Goal: Navigation & Orientation: Find specific page/section

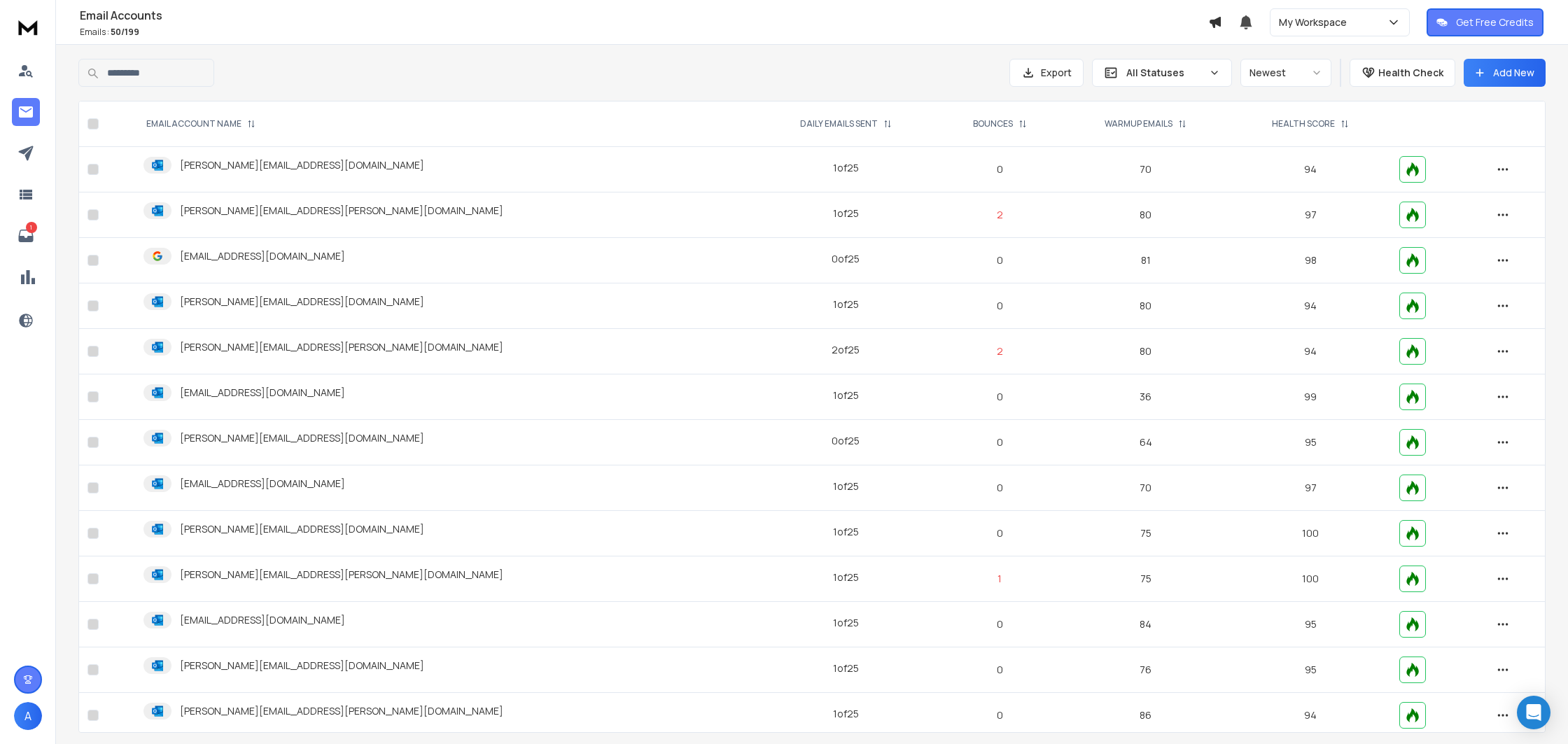
scroll to position [1, 0]
click at [36, 229] on link "1" at bounding box center [25, 236] width 28 height 28
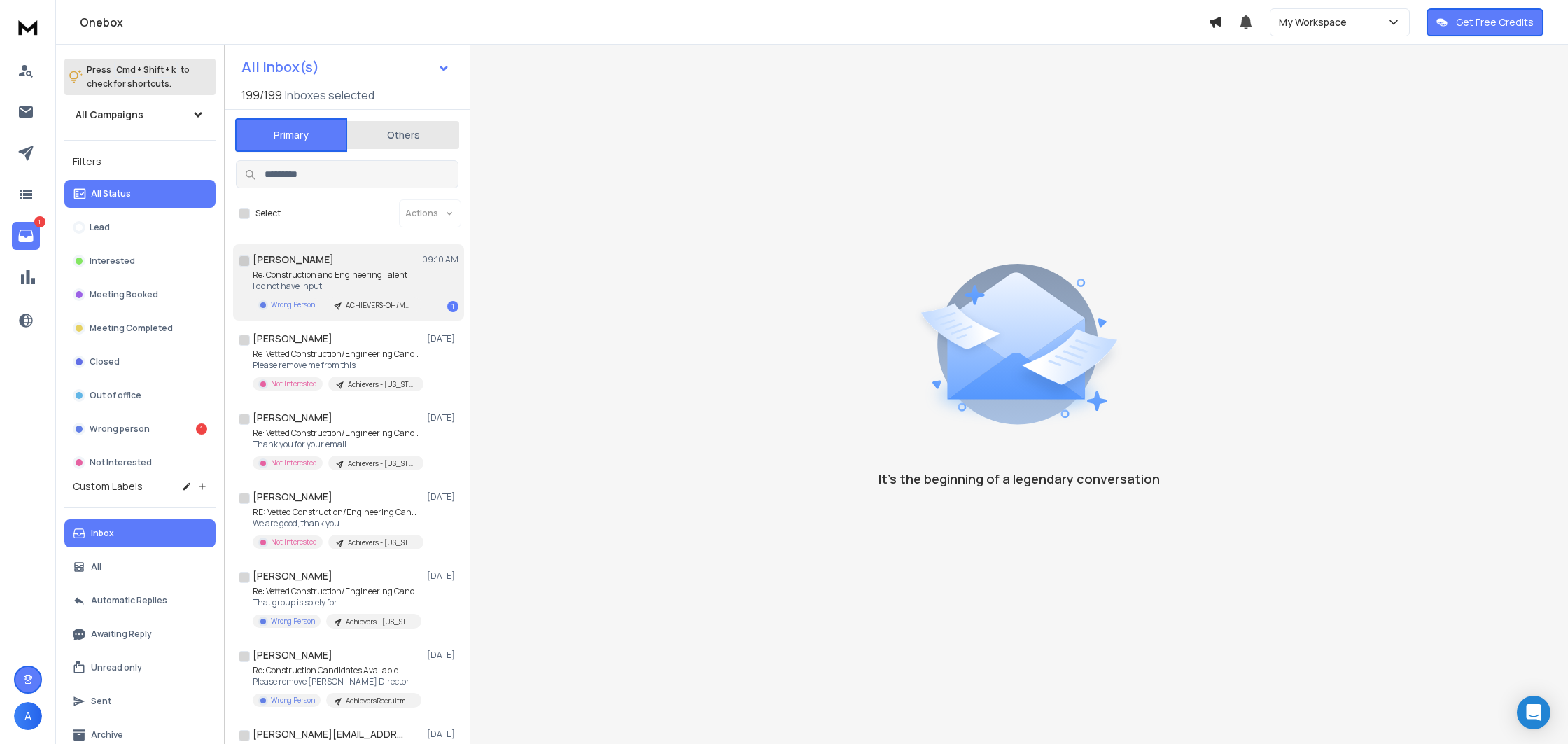
click at [301, 273] on p "Re: Construction and Engineering Talent" at bounding box center [337, 274] width 168 height 11
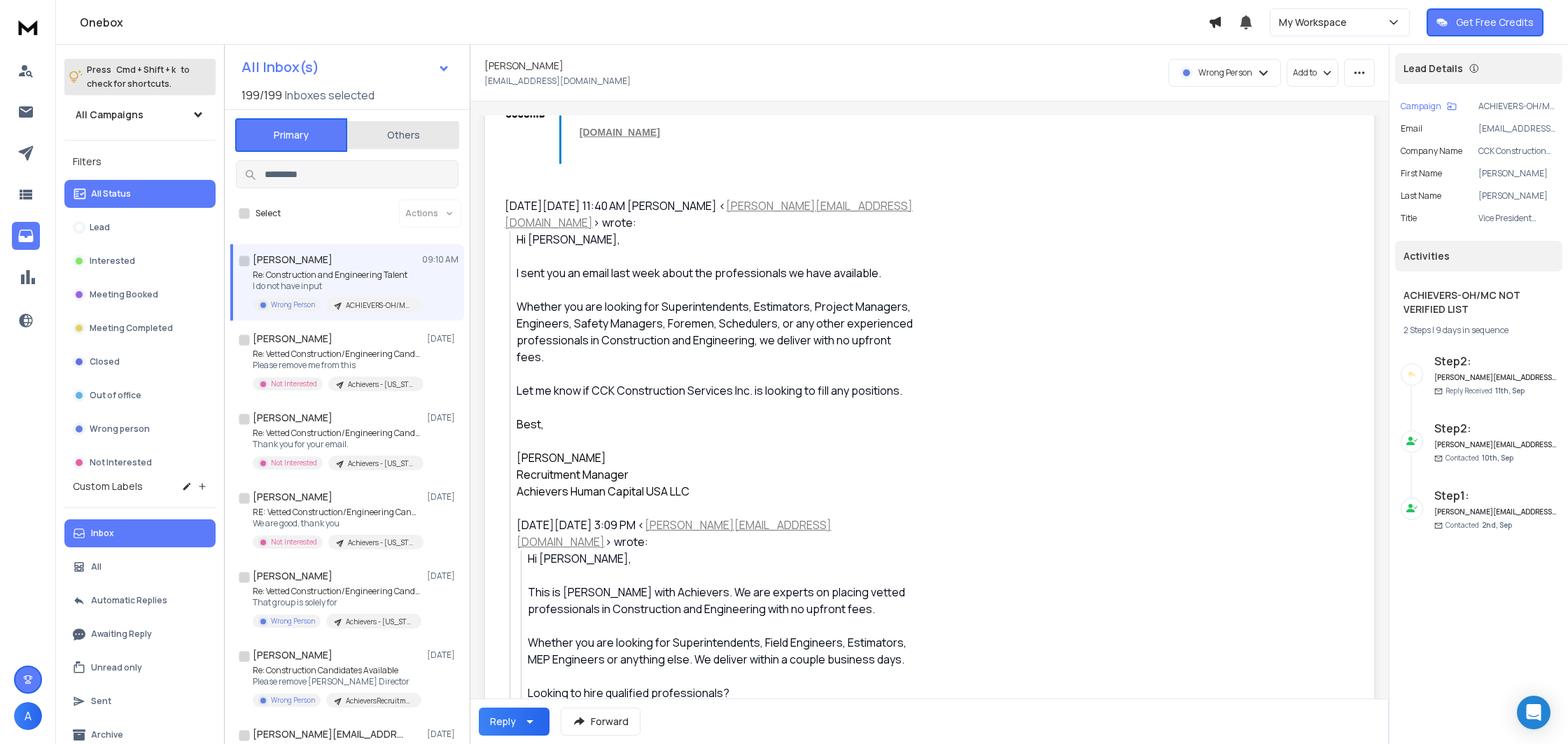
scroll to position [266, 0]
click at [28, 108] on icon at bounding box center [26, 112] width 14 height 11
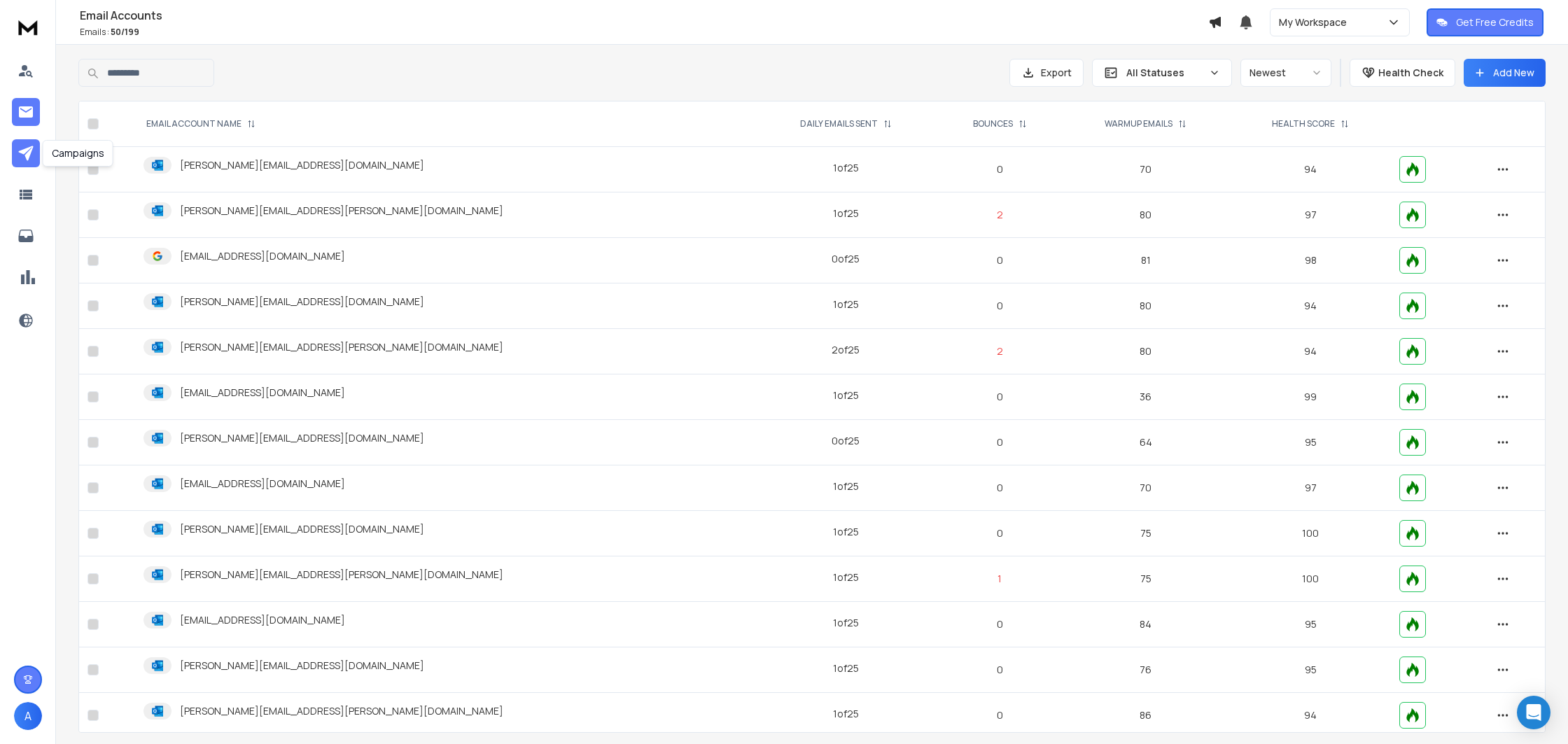
click at [35, 157] on link at bounding box center [25, 153] width 28 height 28
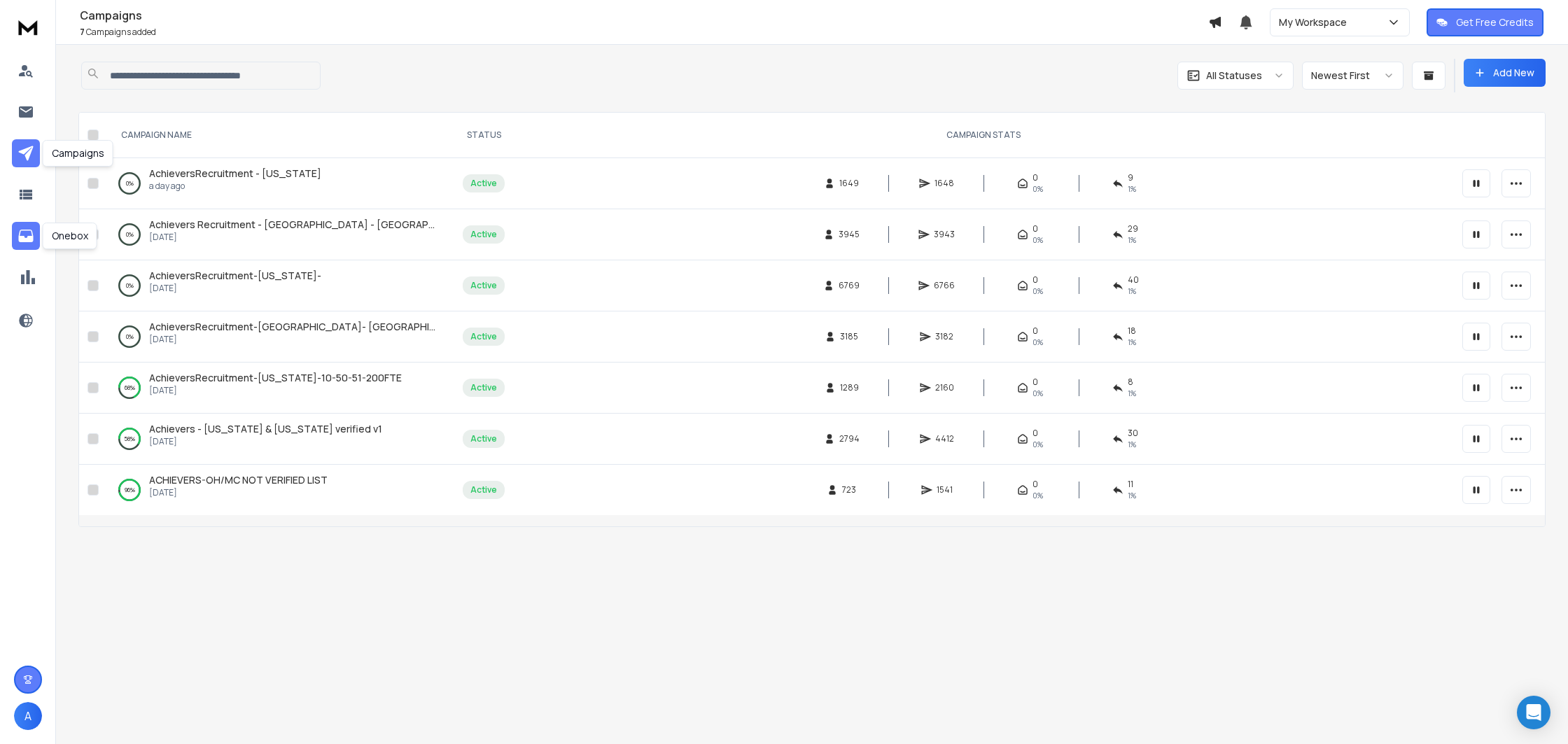
click at [25, 244] on icon at bounding box center [25, 236] width 17 height 17
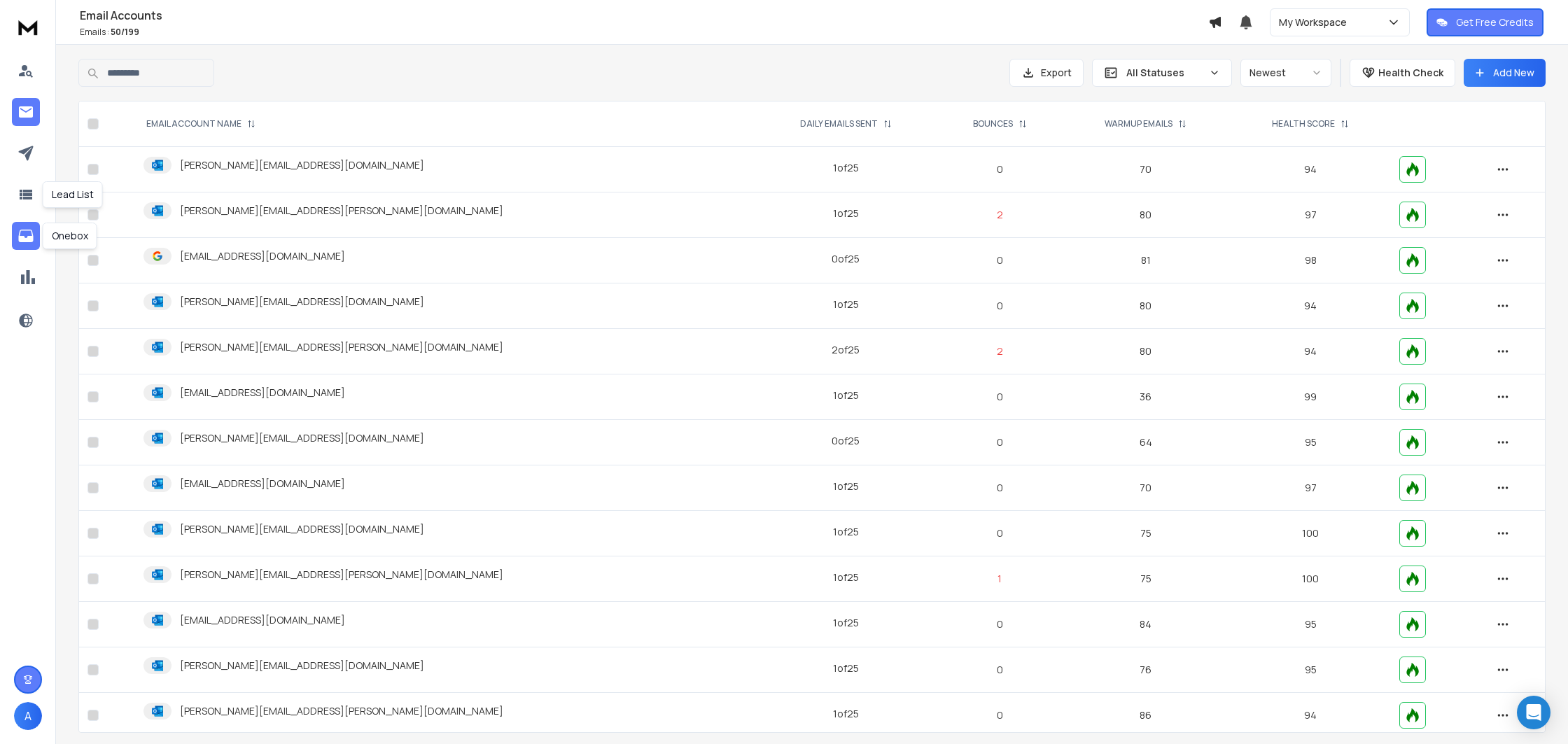
click at [20, 229] on icon at bounding box center [25, 236] width 17 height 17
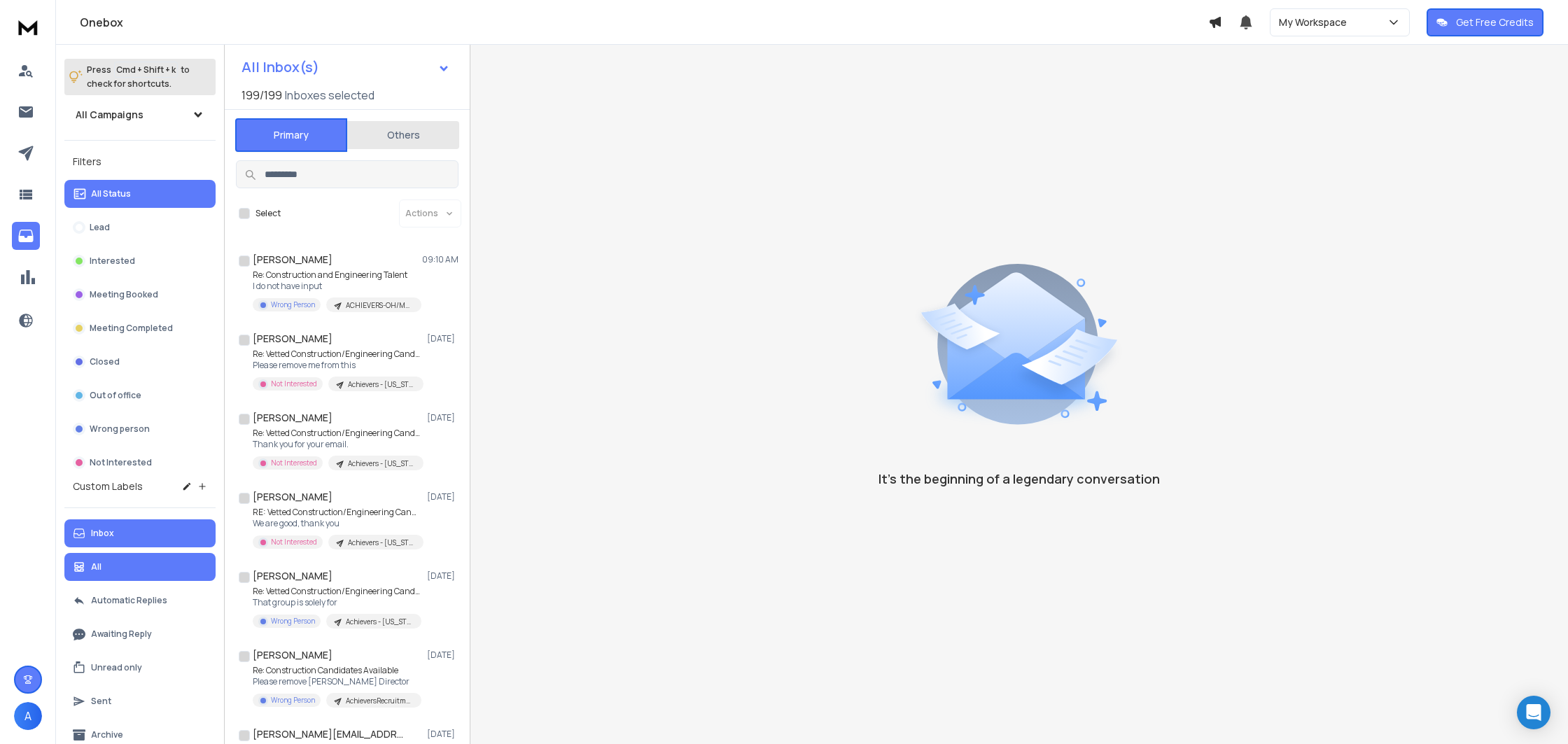
click at [131, 565] on button "All" at bounding box center [140, 566] width 151 height 28
click at [98, 522] on div "Press Cmd + Shift + k to check for shortcuts. All Campaigns All Campaigns Filte…" at bounding box center [140, 417] width 168 height 744
click at [97, 529] on p "Inbox" at bounding box center [103, 533] width 23 height 11
click at [103, 562] on button "All" at bounding box center [140, 566] width 151 height 28
click at [23, 156] on icon at bounding box center [25, 153] width 17 height 17
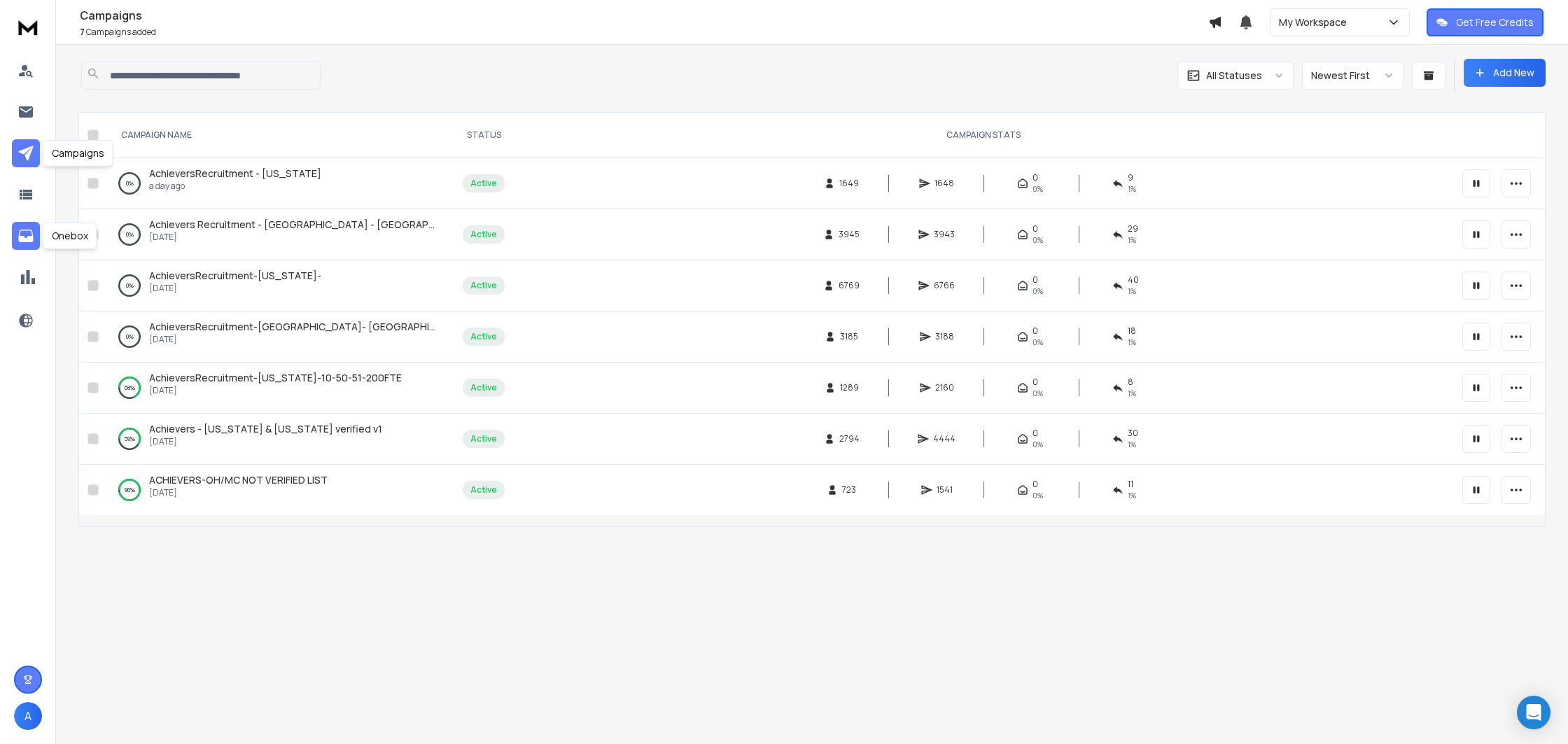
click at [21, 229] on icon at bounding box center [25, 236] width 17 height 17
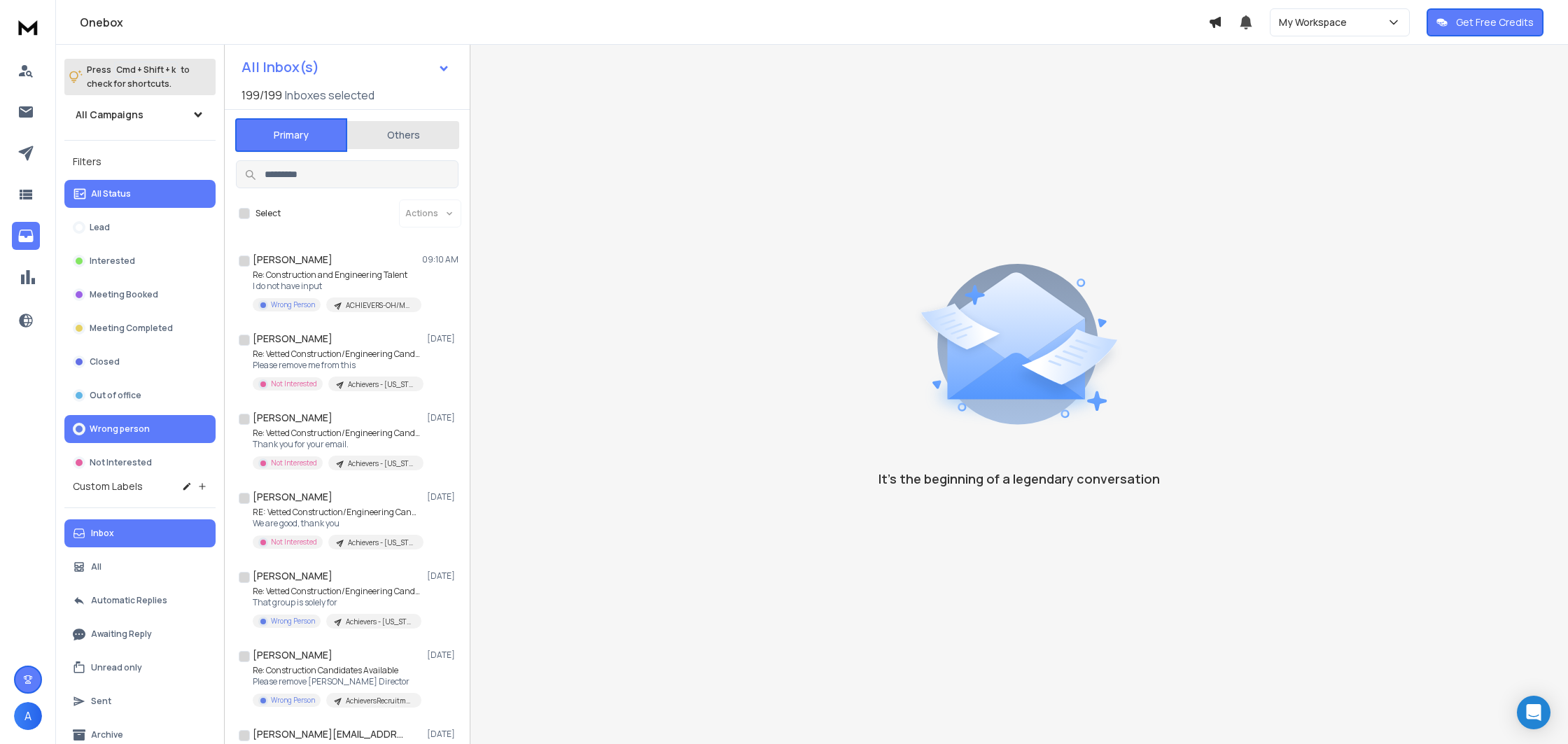
scroll to position [27, 0]
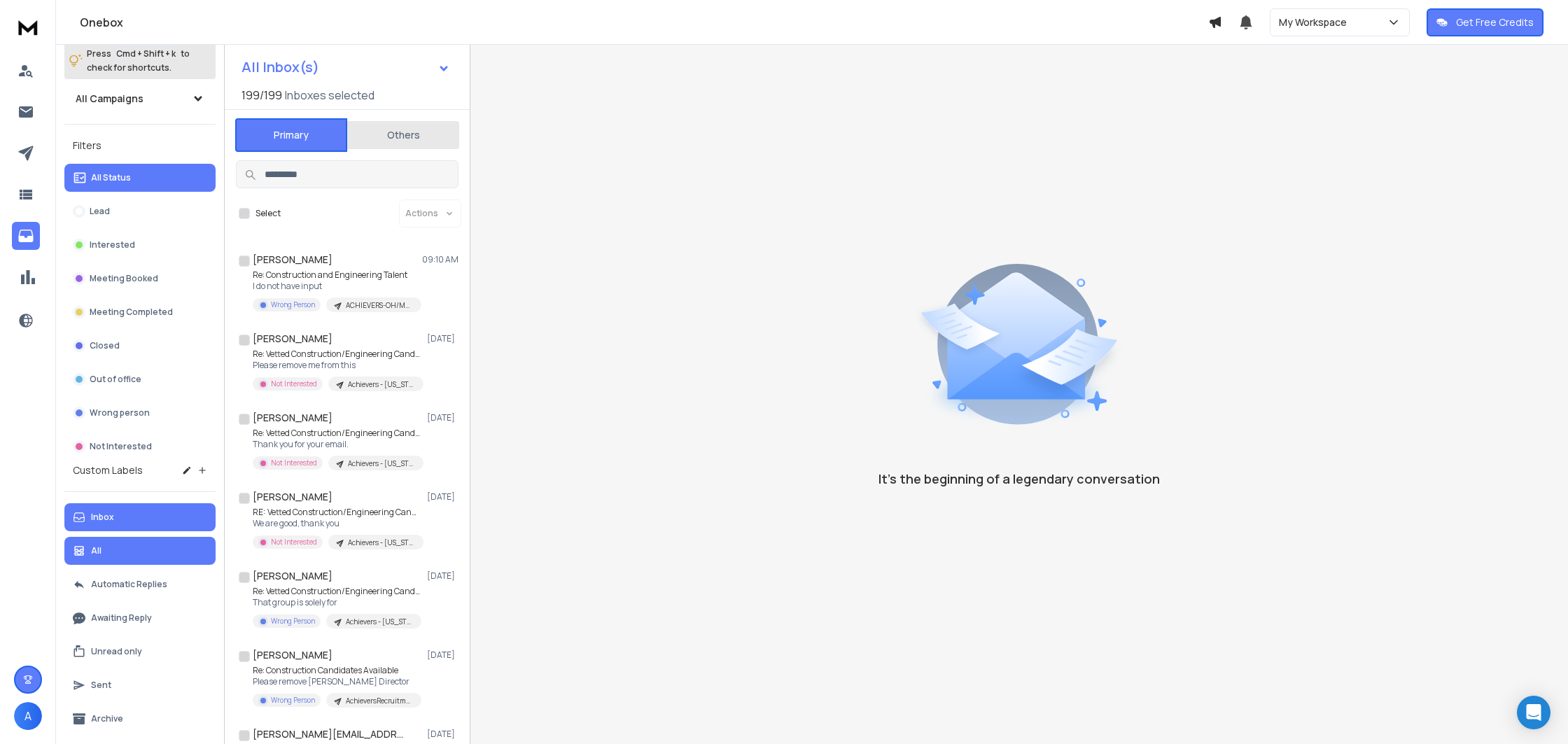
click at [137, 537] on button "All" at bounding box center [140, 551] width 151 height 28
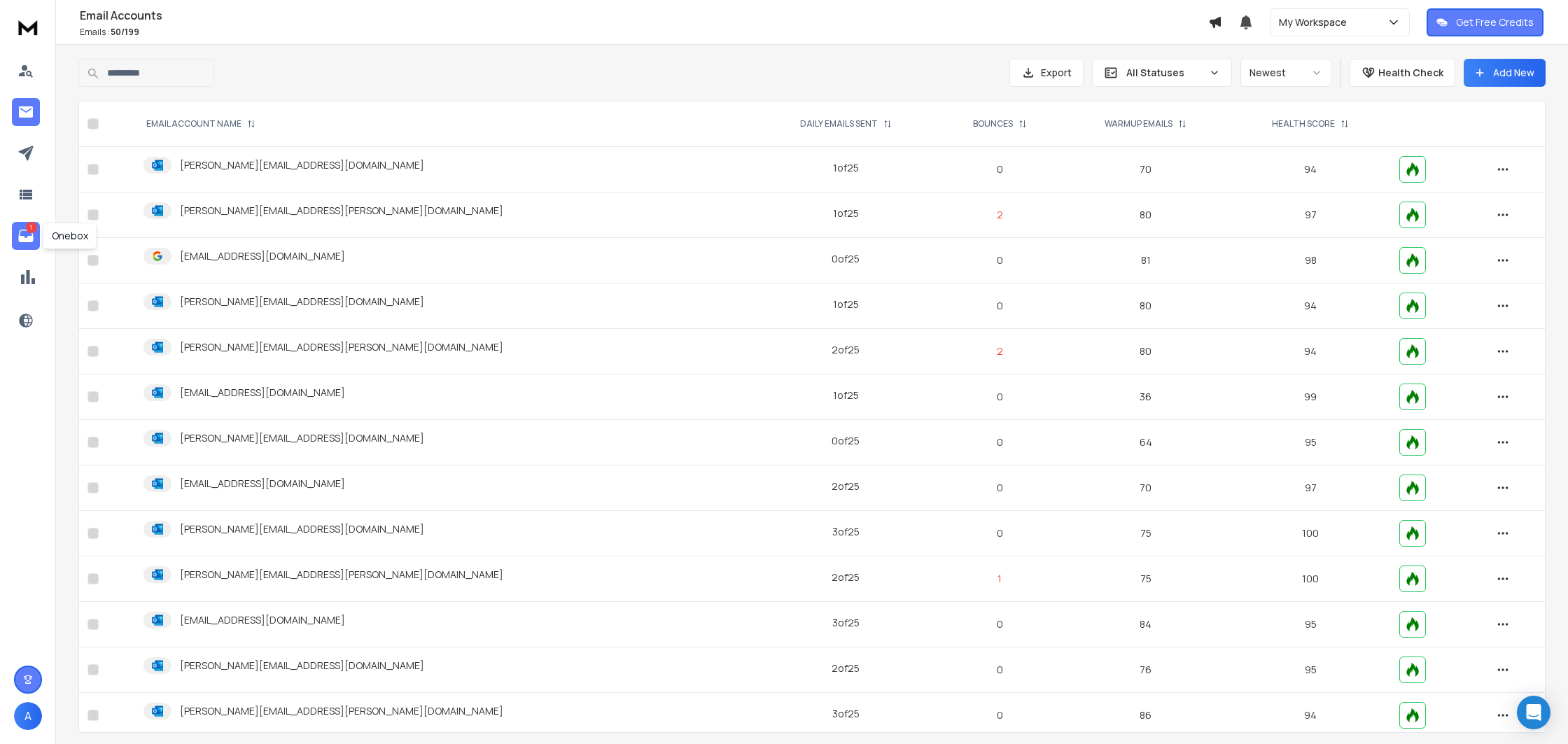
click at [22, 235] on icon at bounding box center [25, 236] width 17 height 17
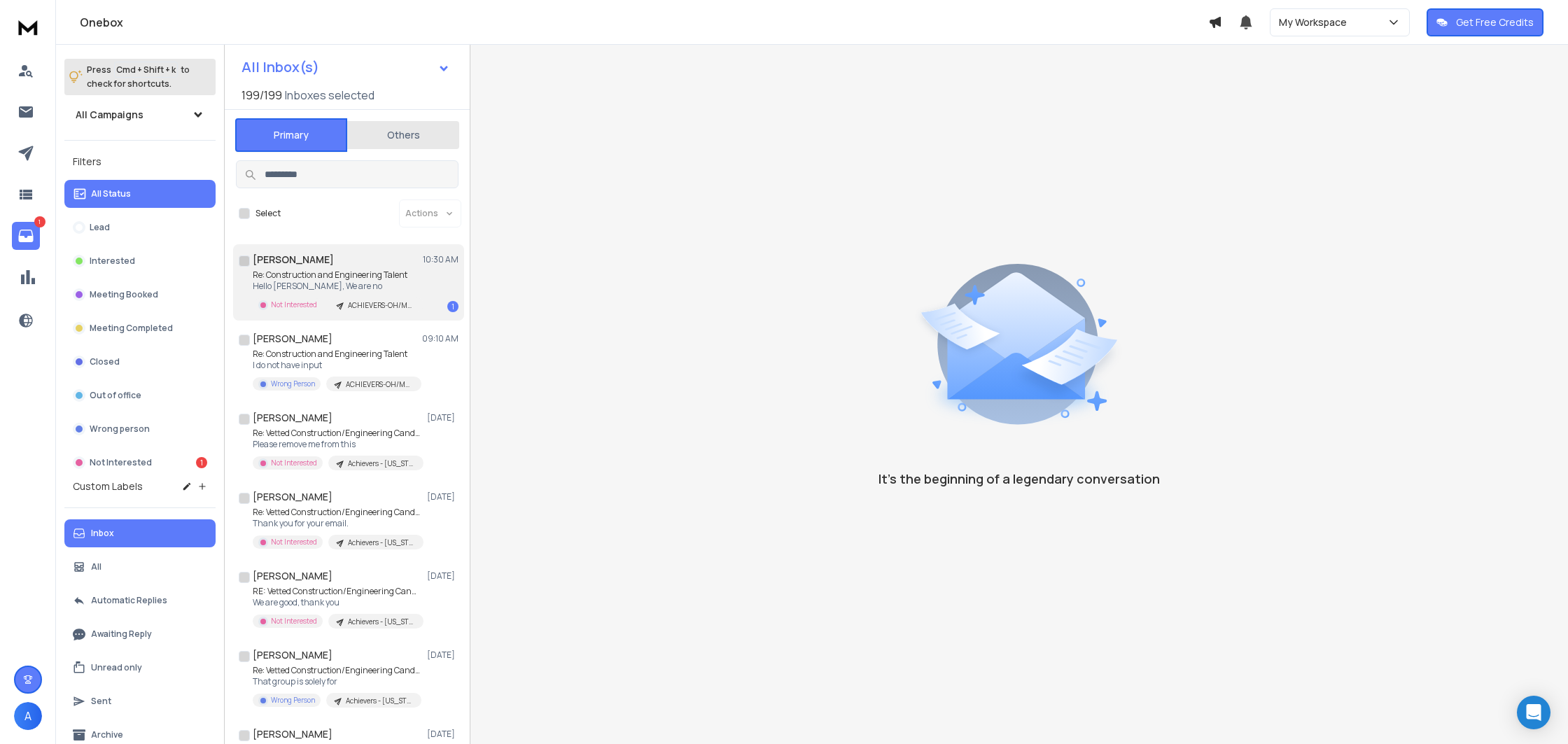
click at [338, 291] on p "Hello Brant, We are no" at bounding box center [337, 286] width 168 height 11
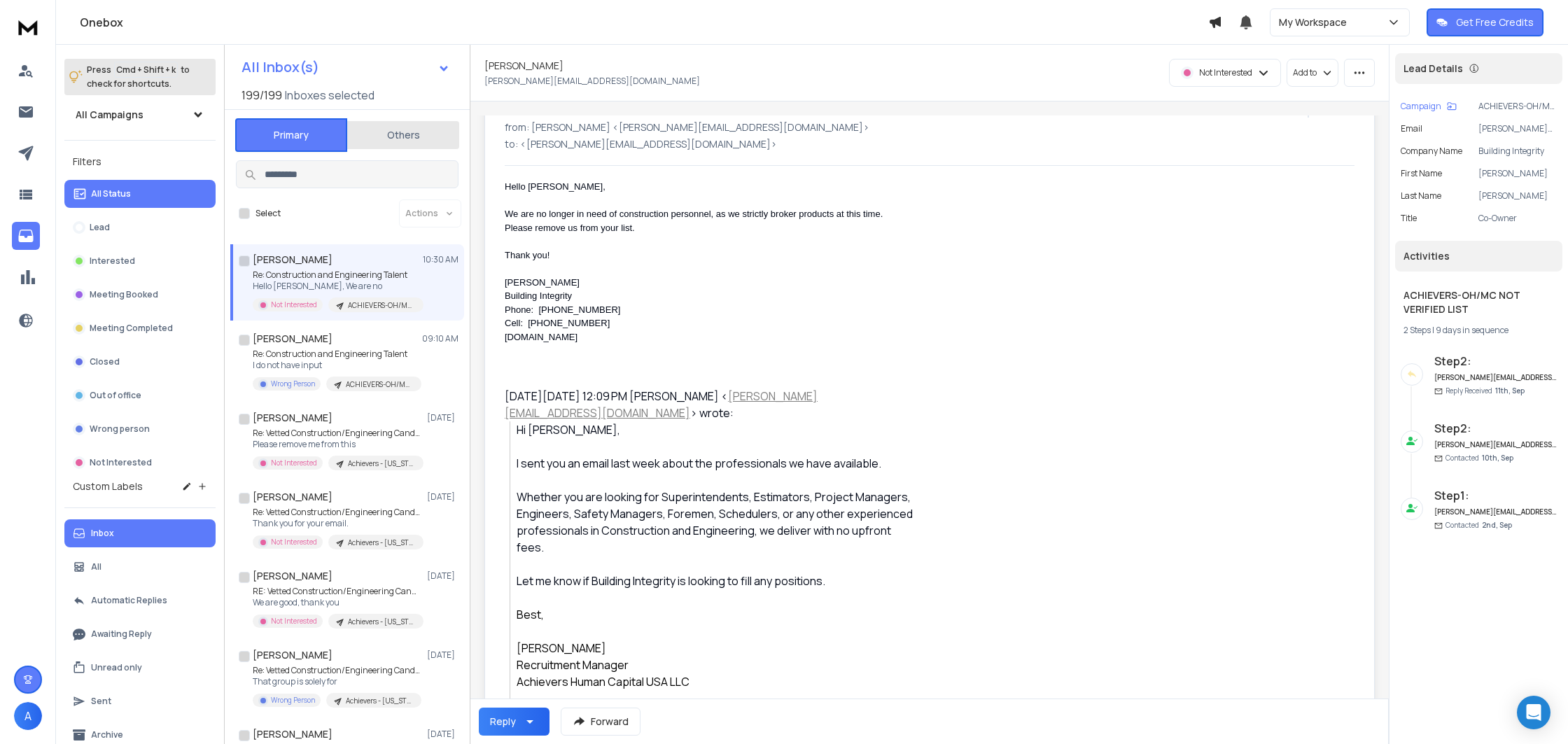
scroll to position [106, 0]
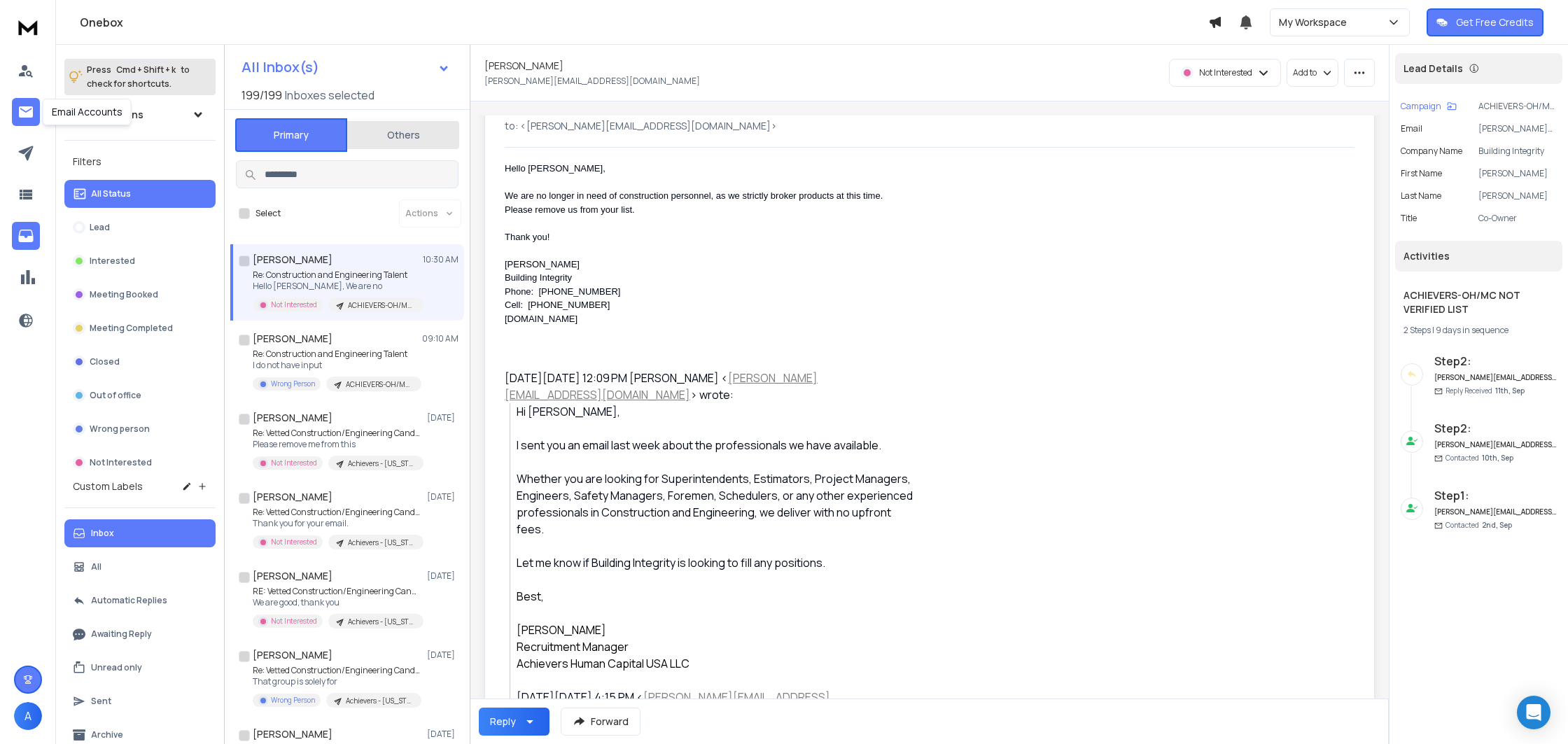
click at [21, 103] on icon at bounding box center [25, 112] width 17 height 17
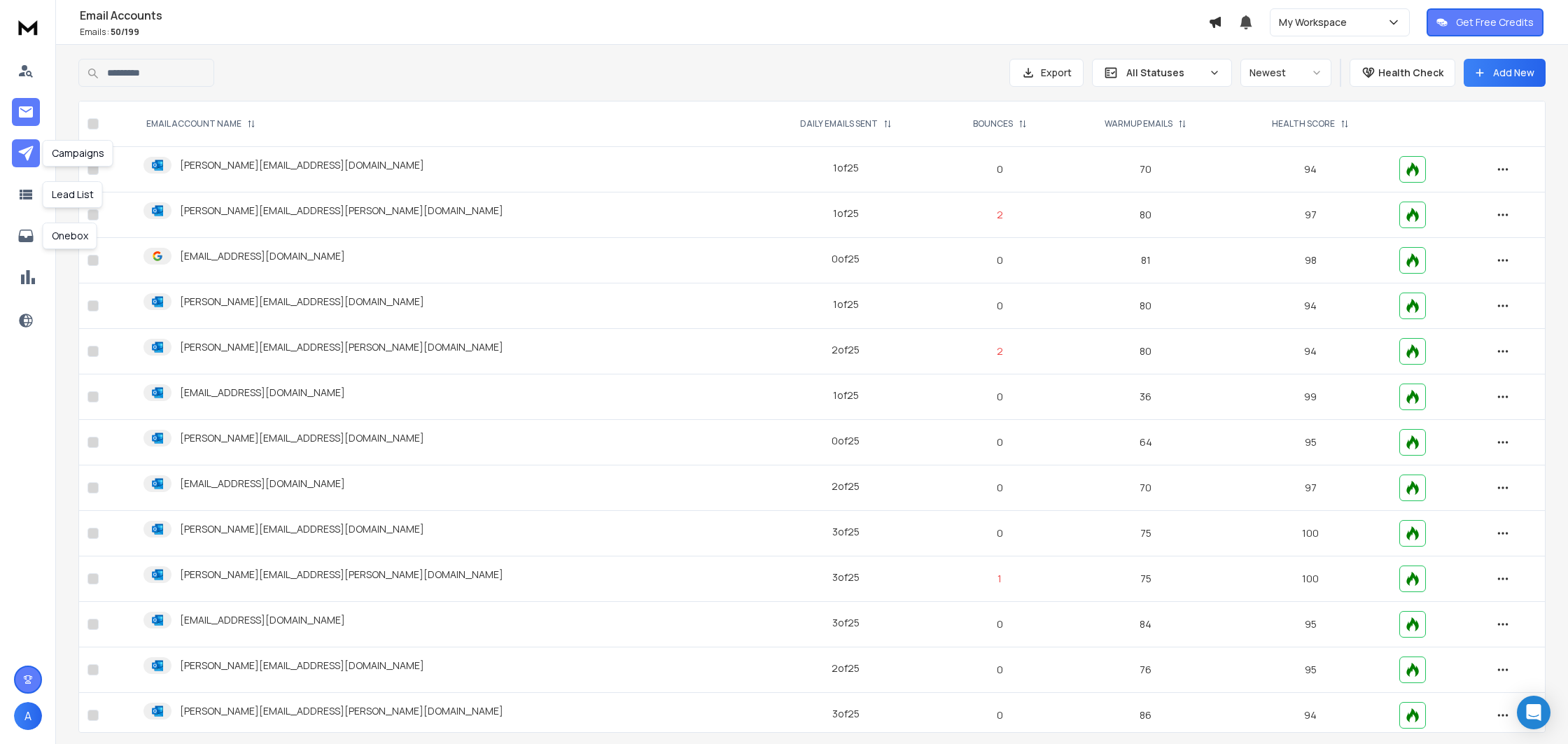
click at [30, 159] on icon at bounding box center [25, 153] width 17 height 17
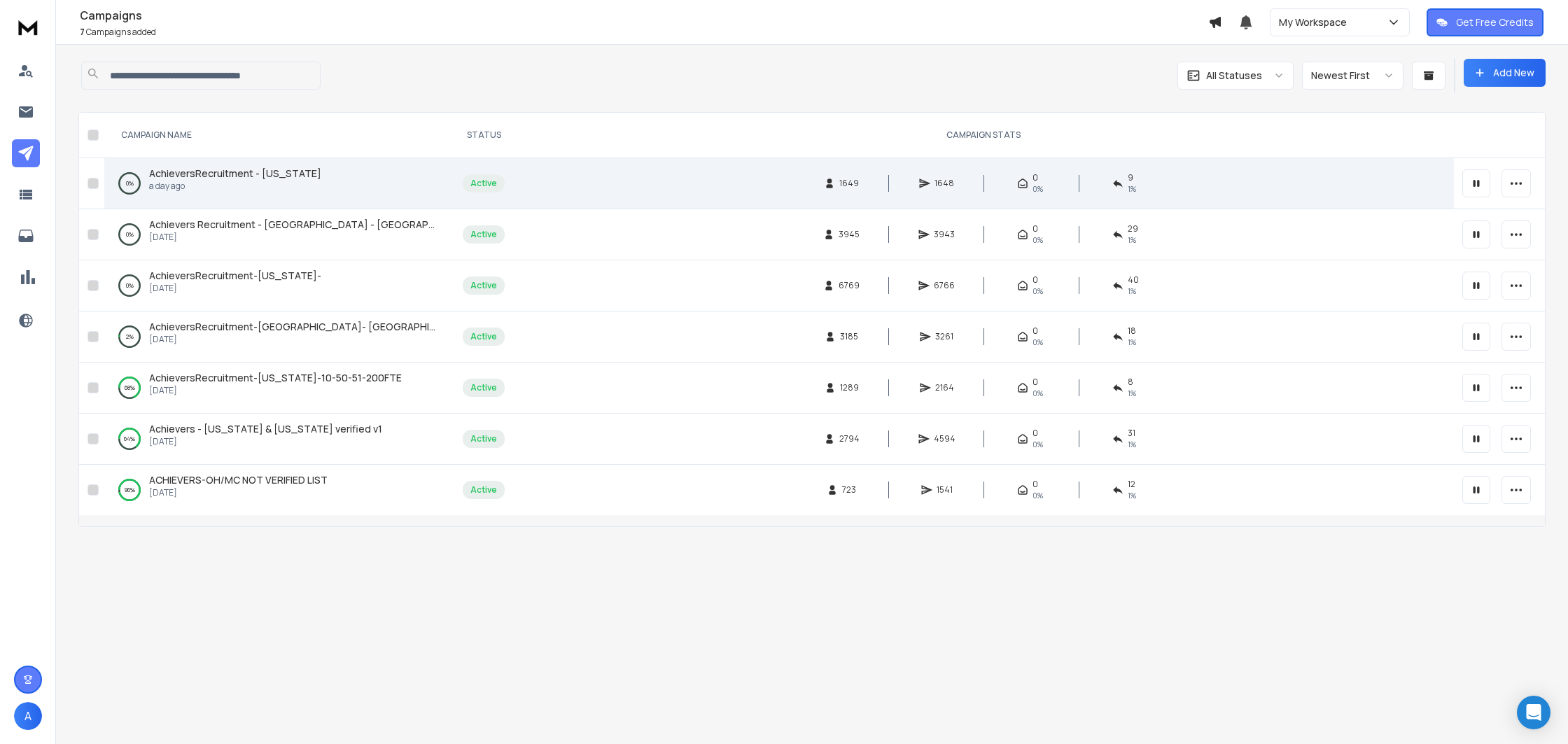
click at [239, 179] on span "AchieversRecruitment - [US_STATE]" at bounding box center [235, 173] width 172 height 13
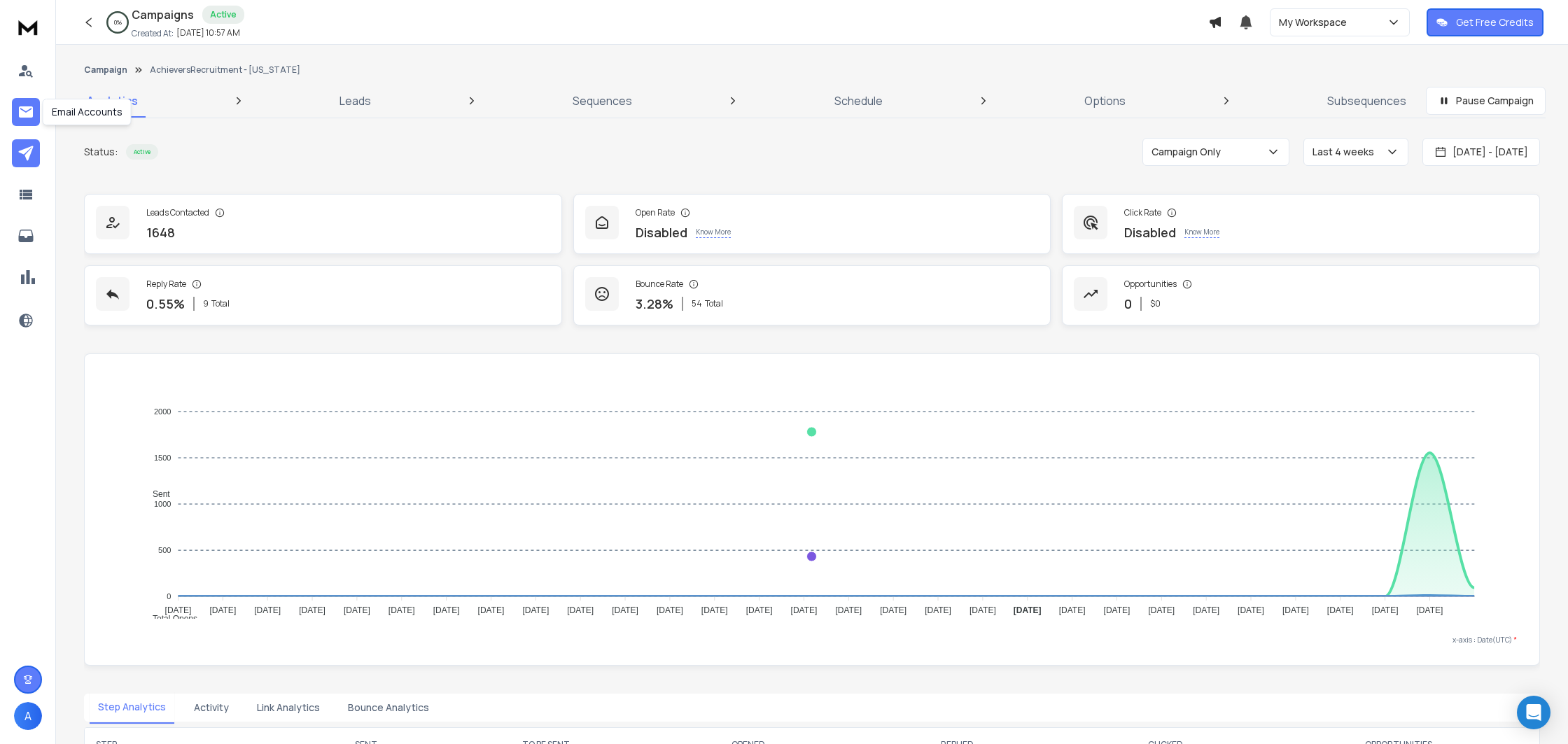
click at [48, 110] on div "Email Accounts" at bounding box center [86, 112] width 89 height 27
click at [19, 107] on icon at bounding box center [26, 112] width 14 height 11
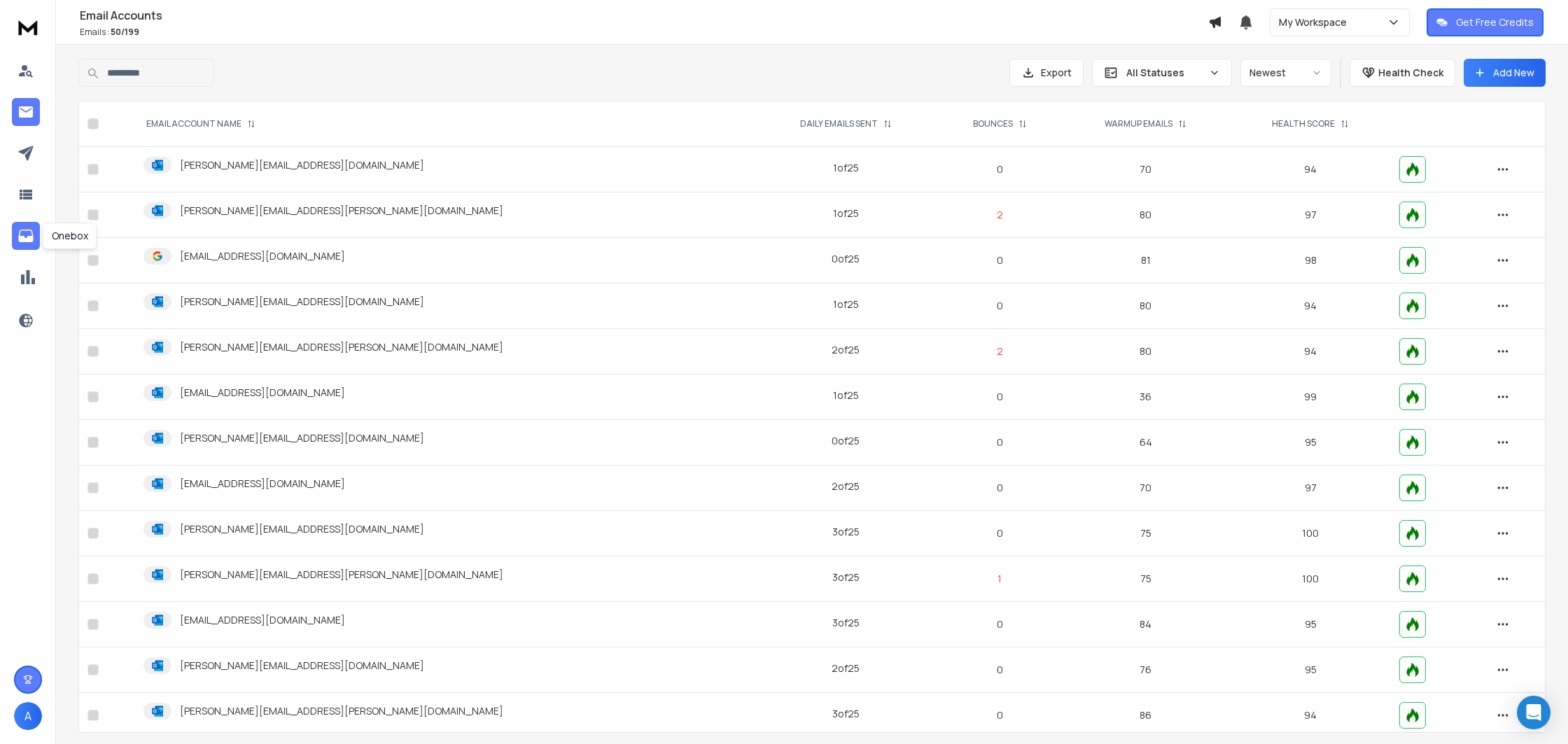
click at [25, 234] on icon at bounding box center [25, 236] width 17 height 17
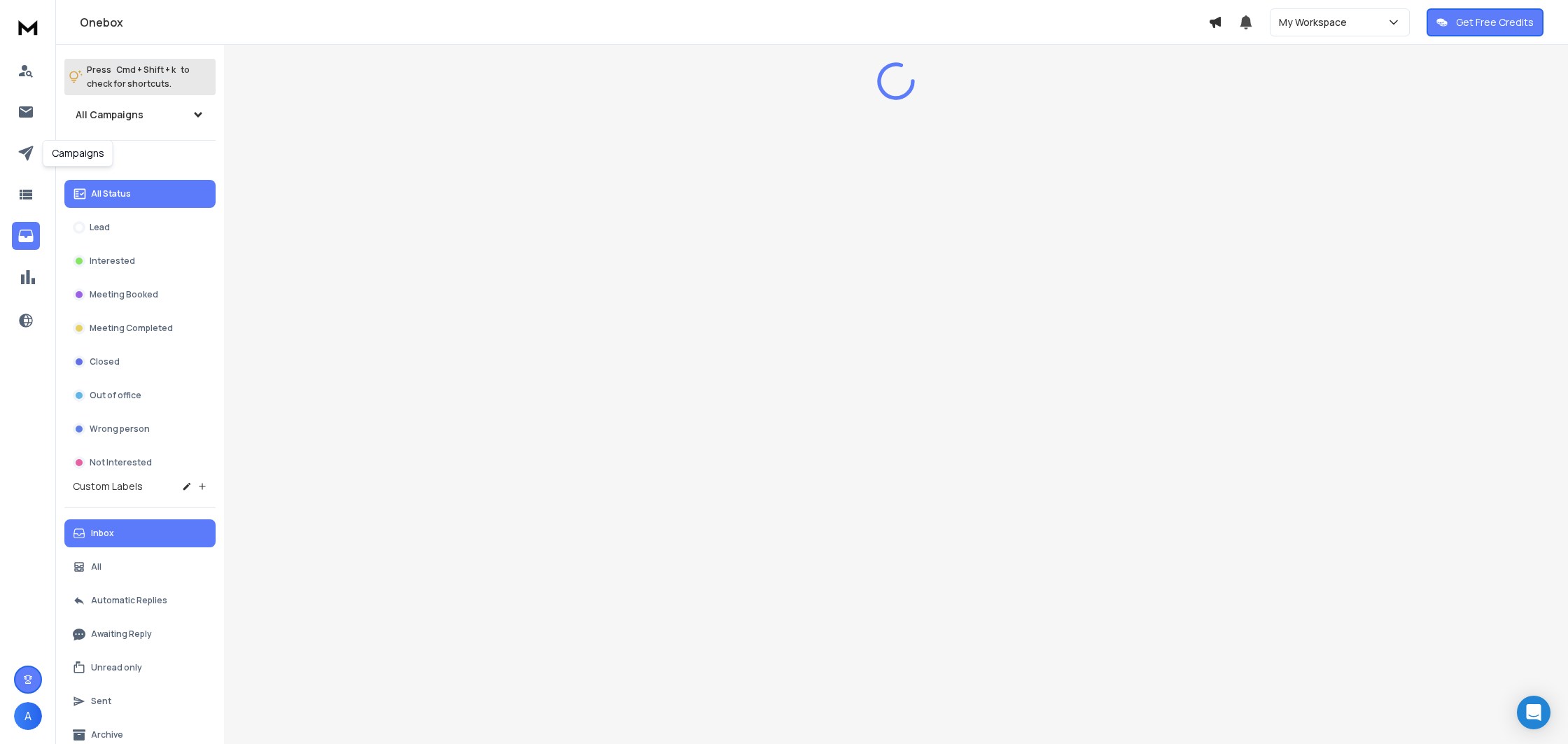
click at [22, 138] on div at bounding box center [28, 198] width 32 height 282
click at [12, 147] on link at bounding box center [25, 153] width 28 height 28
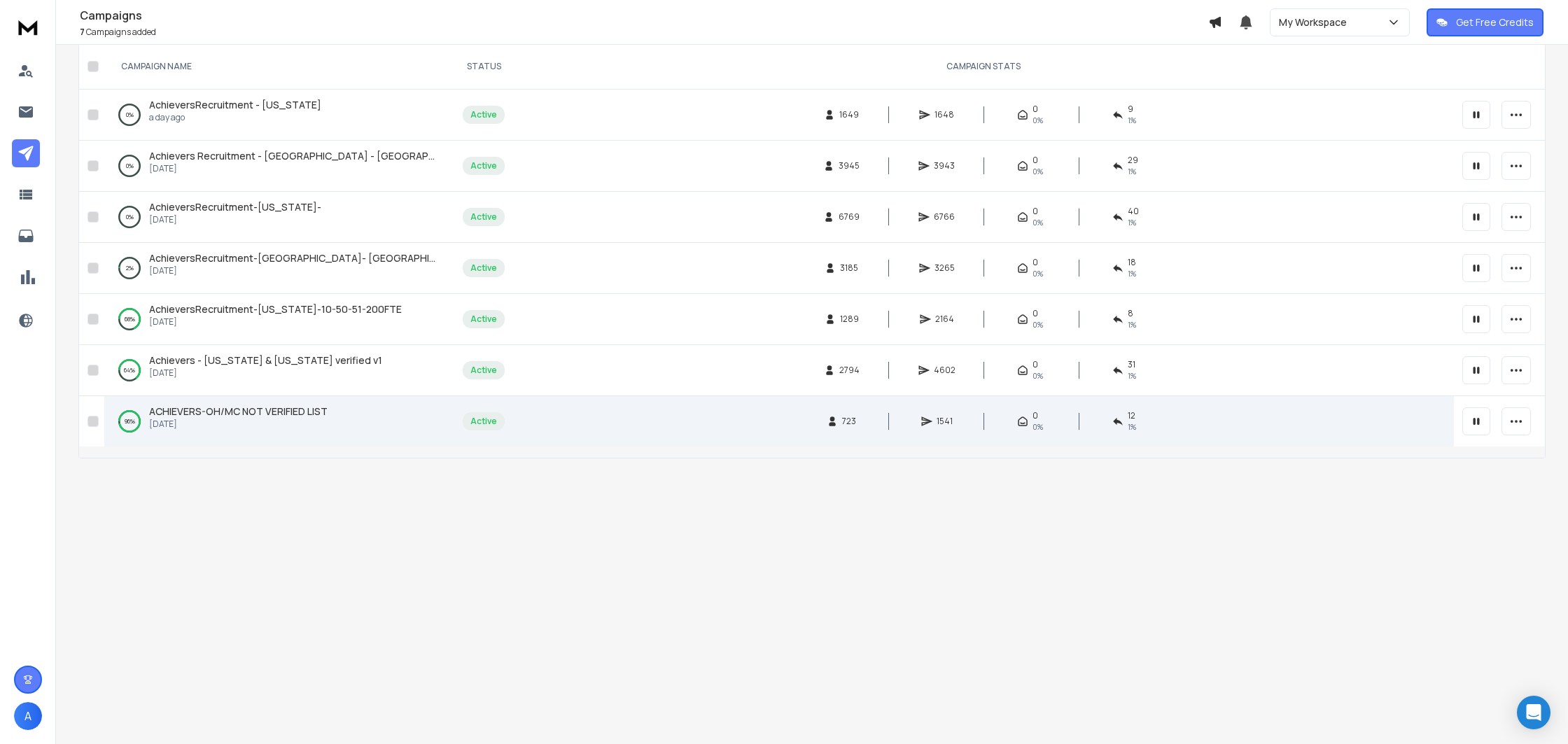
scroll to position [67, 0]
